Goal: Information Seeking & Learning: Find contact information

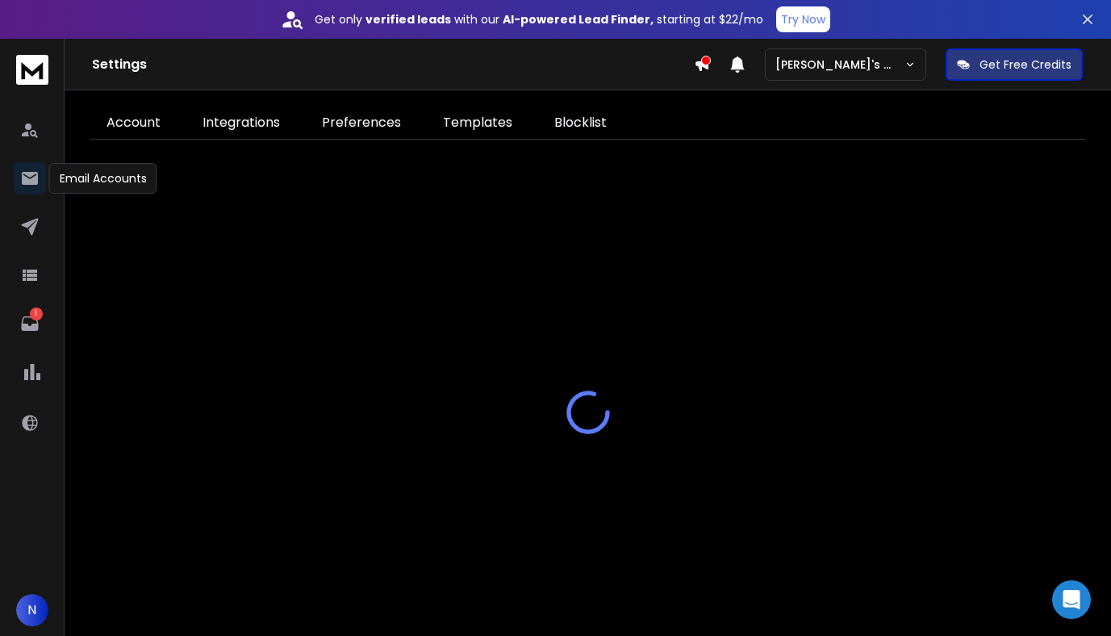
click at [37, 179] on icon at bounding box center [30, 178] width 16 height 13
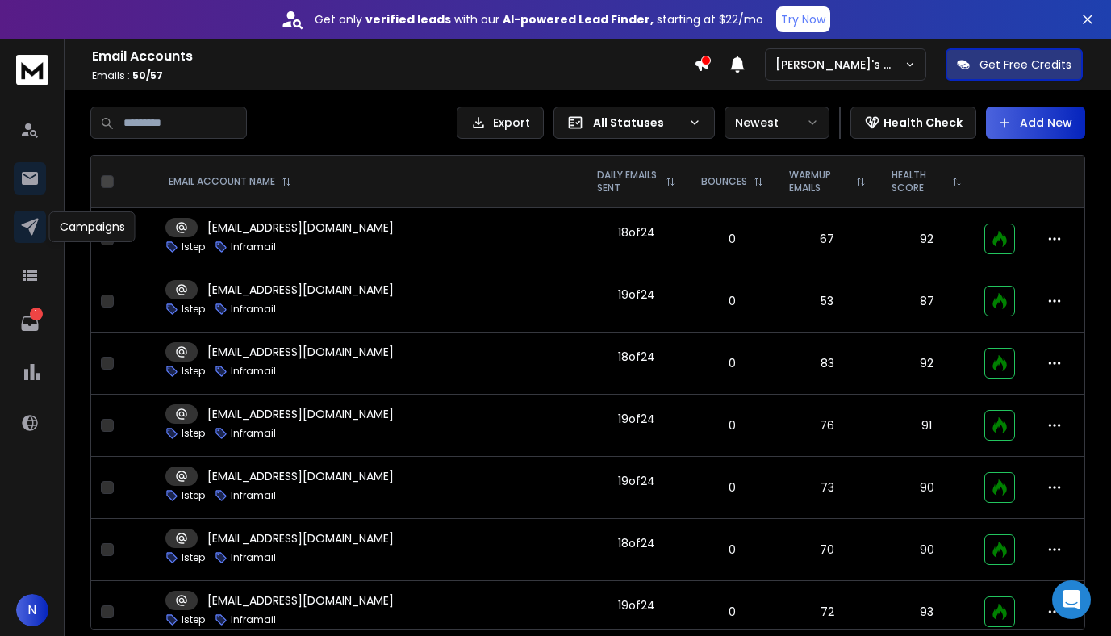
click at [30, 234] on icon at bounding box center [29, 226] width 19 height 19
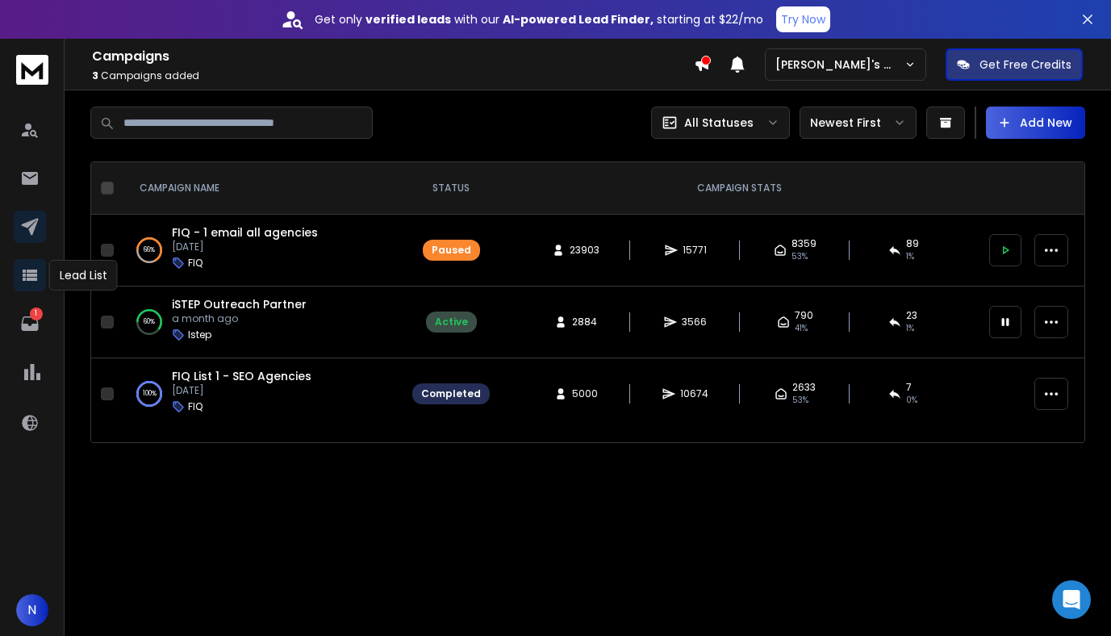
click at [36, 286] on link at bounding box center [30, 275] width 32 height 32
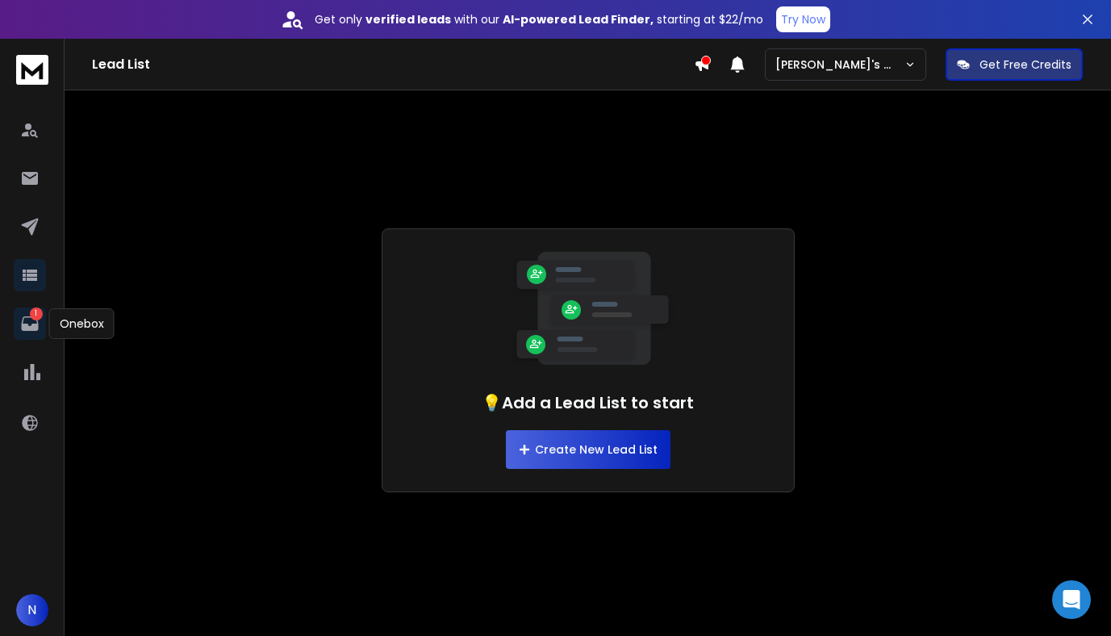
click at [36, 332] on icon at bounding box center [29, 323] width 19 height 19
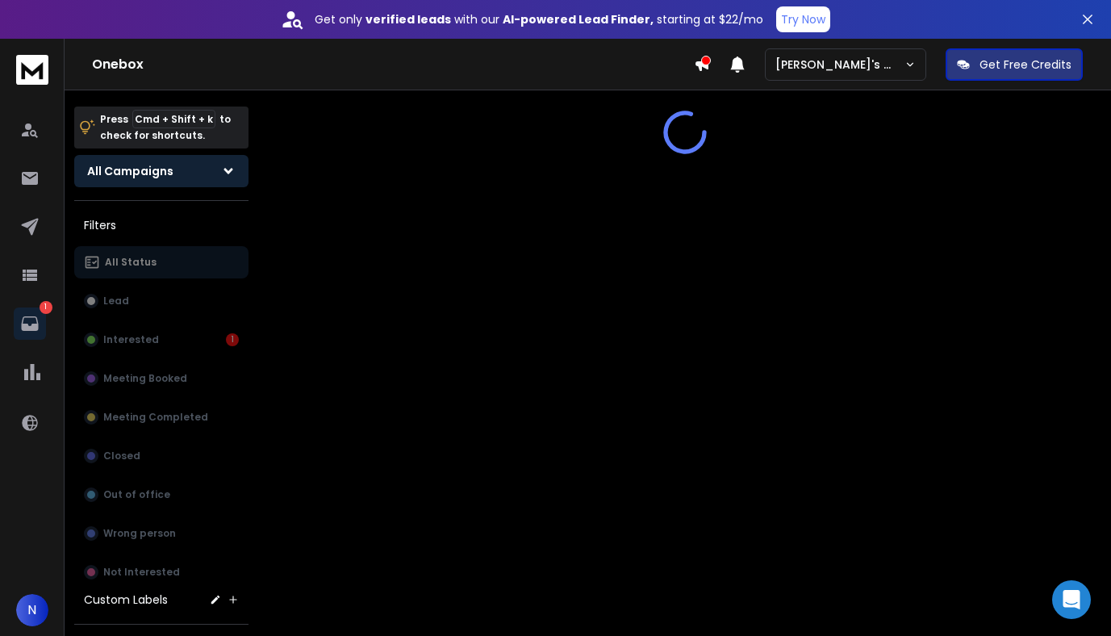
click at [210, 174] on button "All Campaigns" at bounding box center [161, 171] width 174 height 32
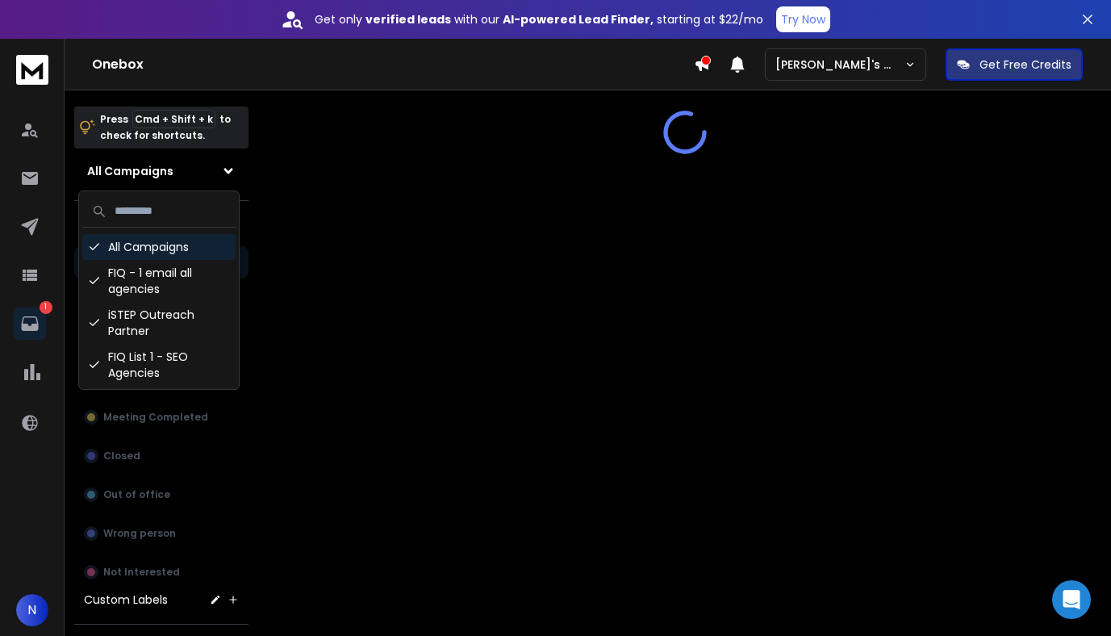
click at [173, 244] on div "All Campaigns" at bounding box center [158, 247] width 153 height 26
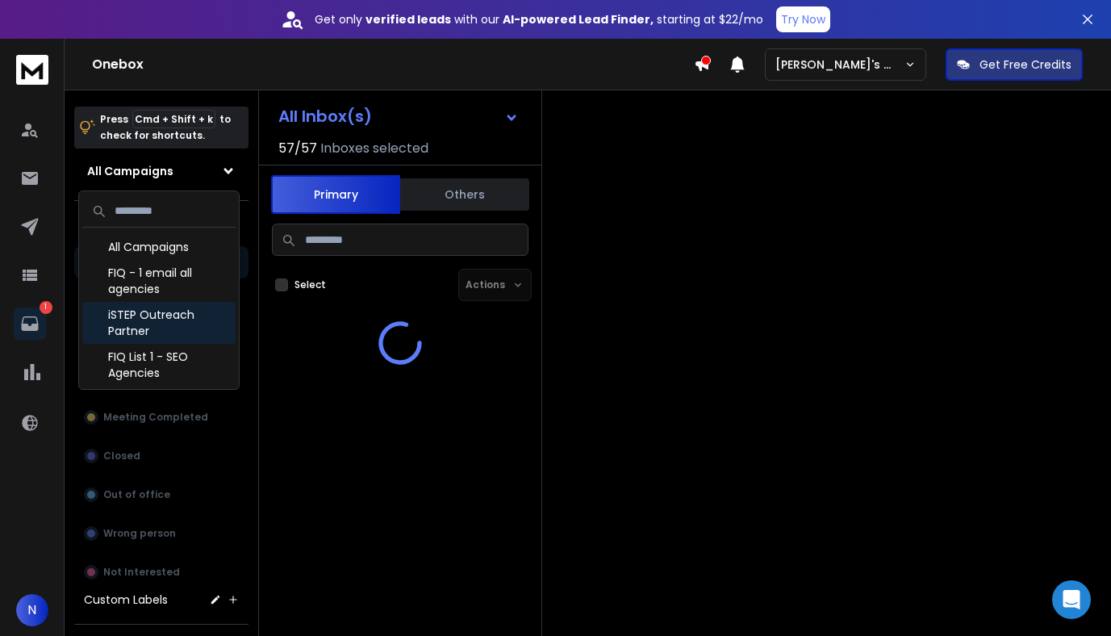
click at [152, 315] on div "iSTEP Outreach Partner" at bounding box center [158, 323] width 153 height 42
click at [718, 212] on div at bounding box center [826, 408] width 569 height 636
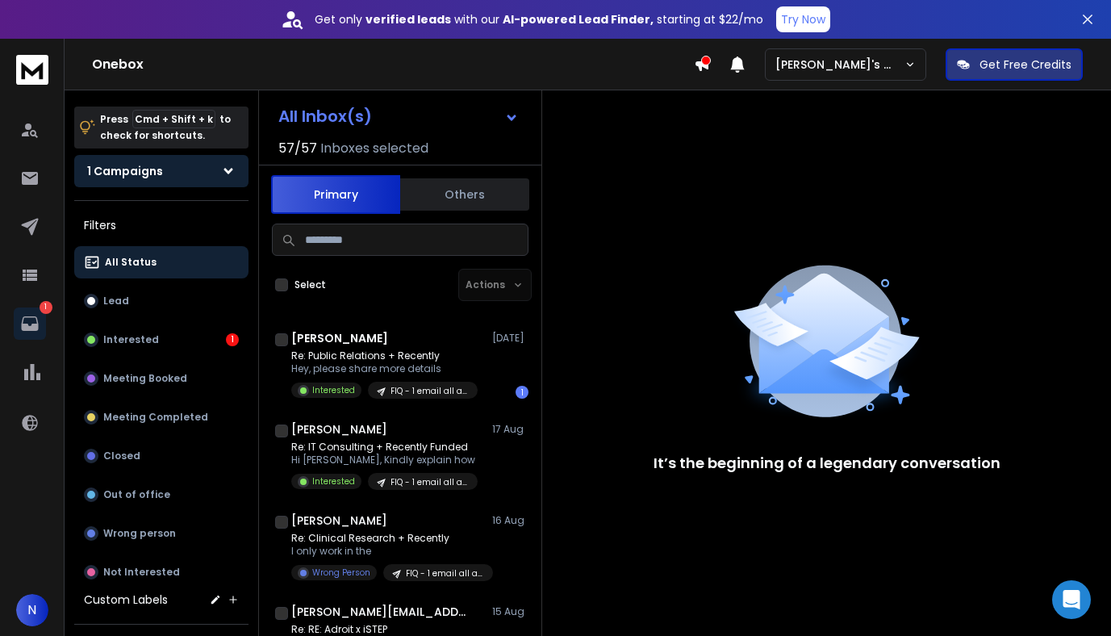
click at [185, 176] on button "1 Campaigns" at bounding box center [161, 171] width 174 height 32
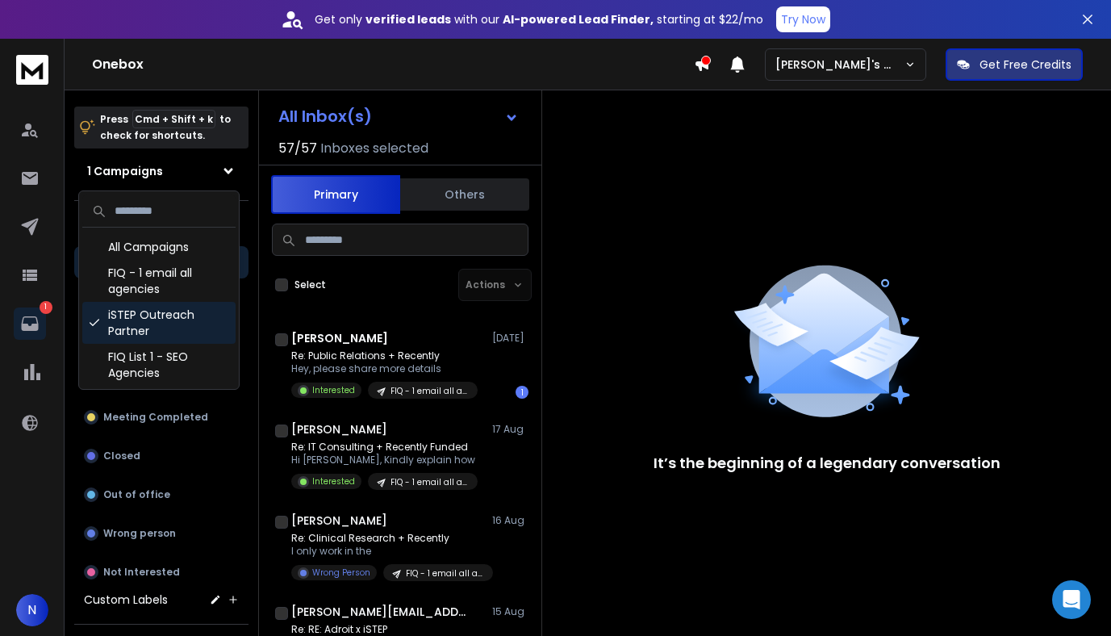
click at [143, 311] on div "iSTEP Outreach Partner" at bounding box center [158, 323] width 153 height 42
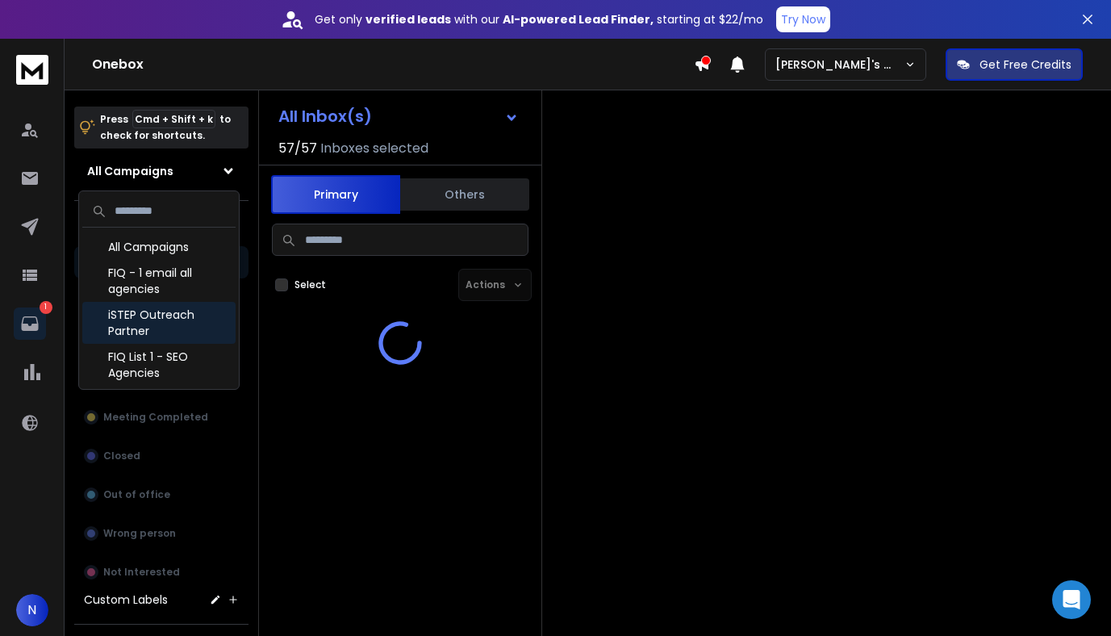
click at [143, 311] on div "iSTEP Outreach Partner" at bounding box center [158, 323] width 153 height 42
click at [638, 277] on div at bounding box center [826, 408] width 569 height 636
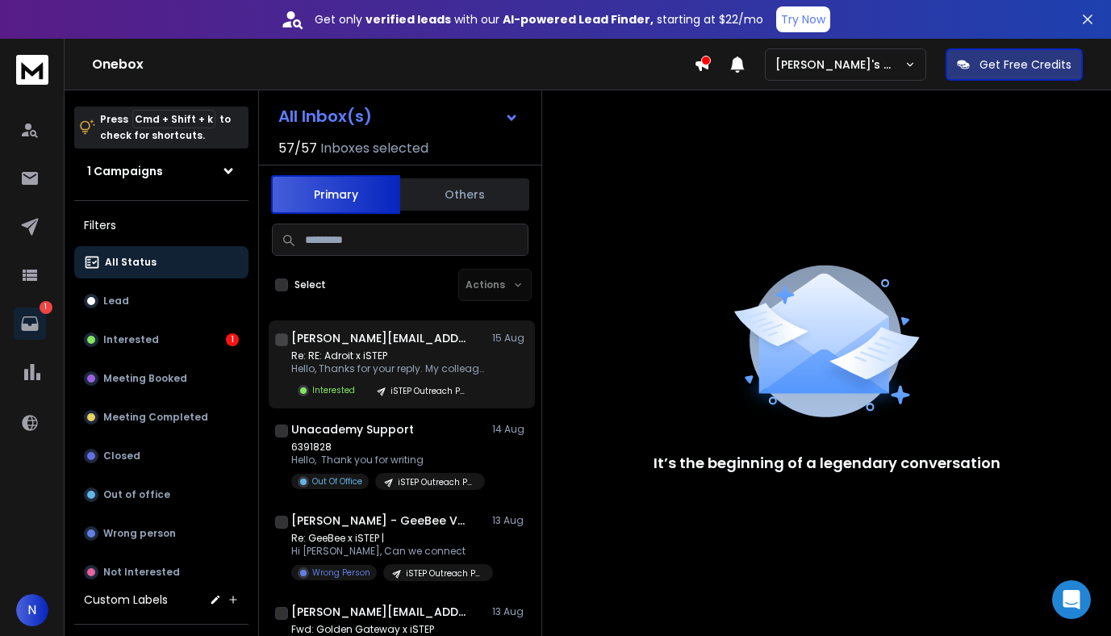
click at [389, 362] on p "Hello, Thanks for your reply. My colleague [PERSON_NAME]" at bounding box center [388, 368] width 194 height 13
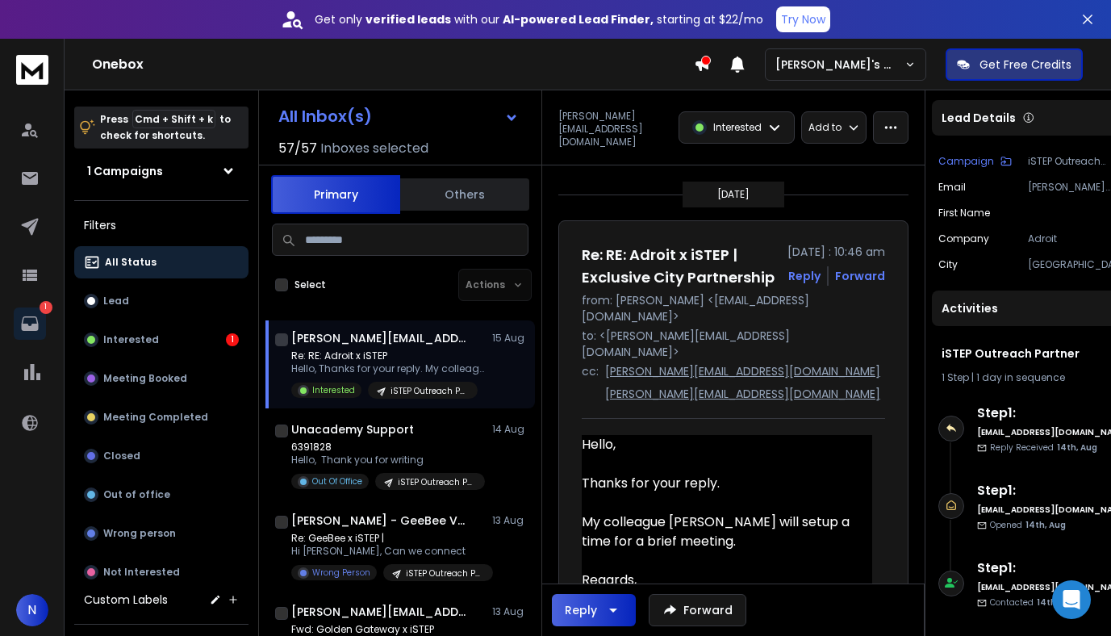
click at [386, 331] on h1 "[PERSON_NAME][EMAIL_ADDRESS][DOMAIN_NAME]" at bounding box center [380, 338] width 178 height 16
